Goal: Navigation & Orientation: Find specific page/section

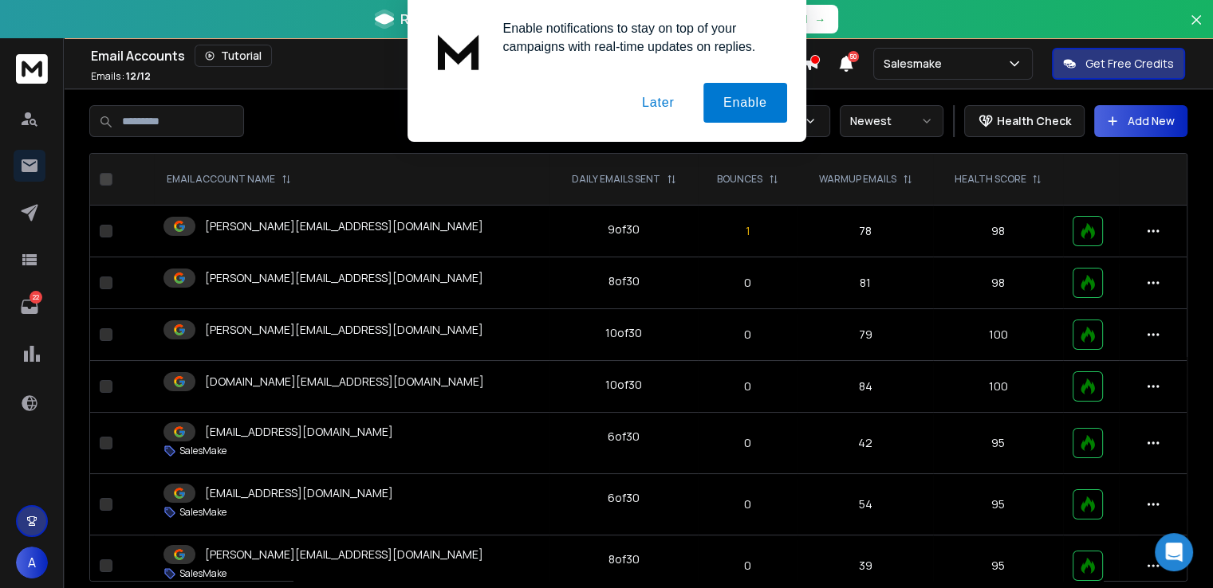
click at [670, 108] on button "Later" at bounding box center [658, 103] width 72 height 40
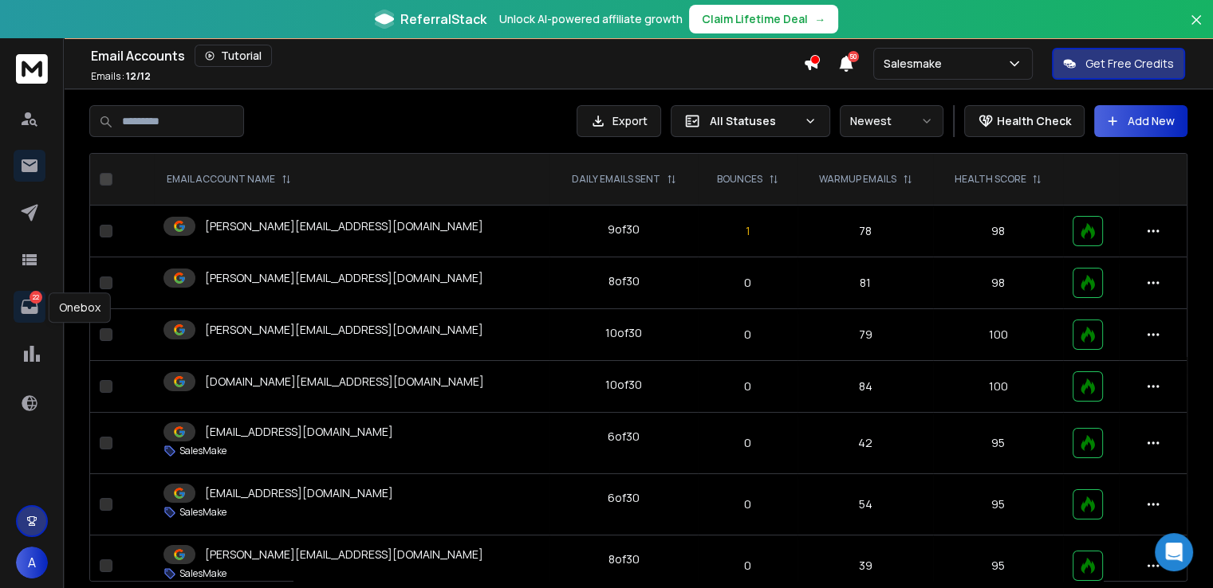
click at [24, 304] on icon at bounding box center [29, 306] width 19 height 19
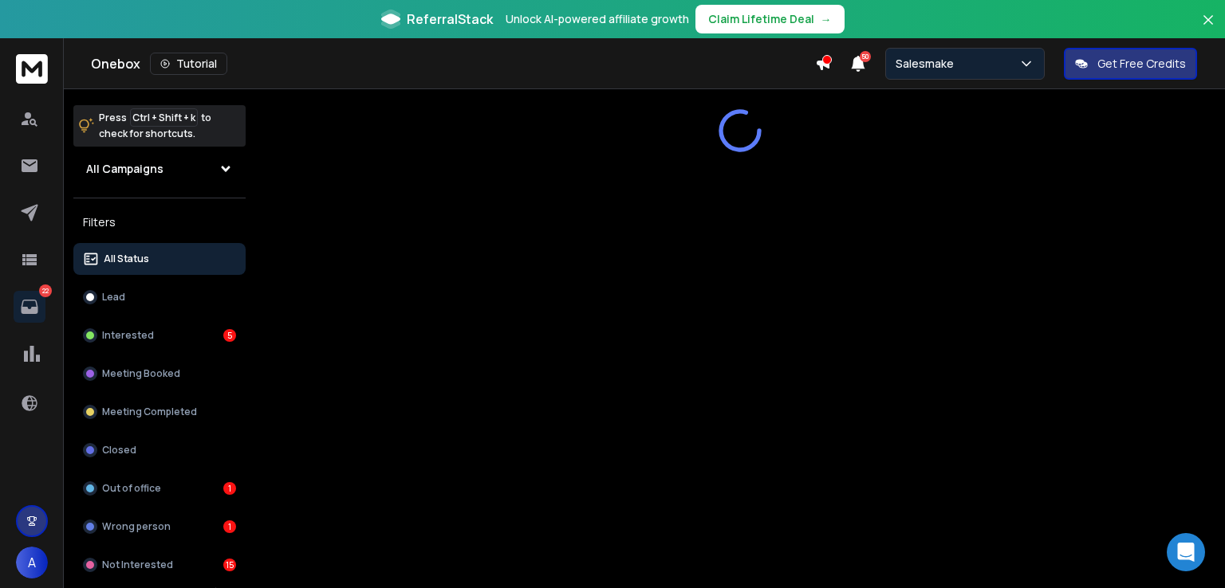
click at [960, 61] on p "Salesmake" at bounding box center [927, 64] width 65 height 16
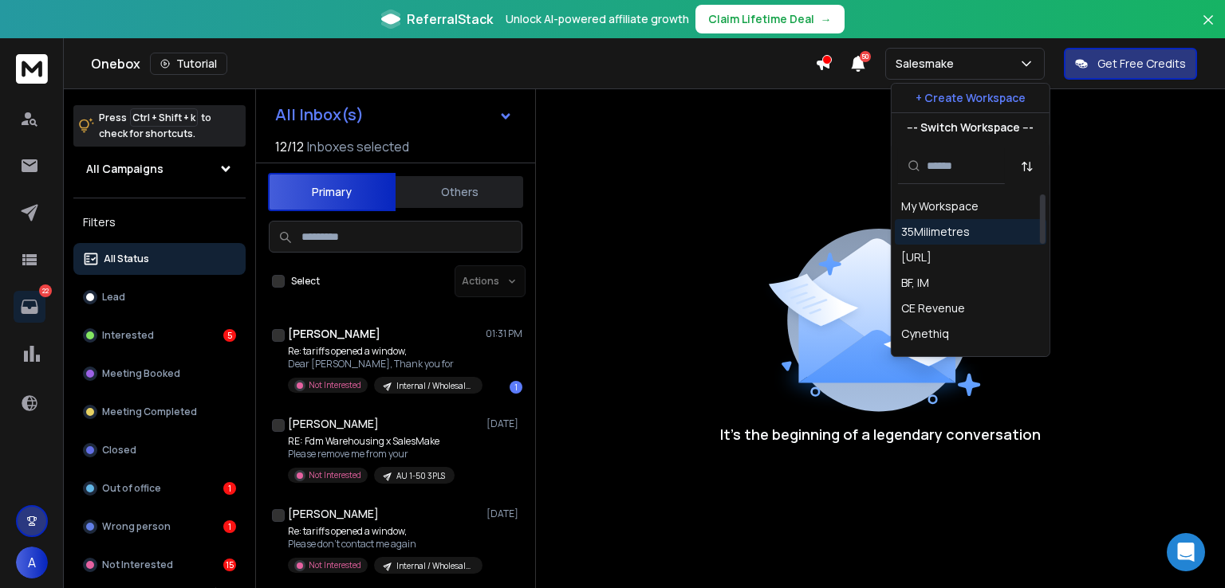
click at [948, 232] on div "35Milimetres" at bounding box center [935, 232] width 69 height 16
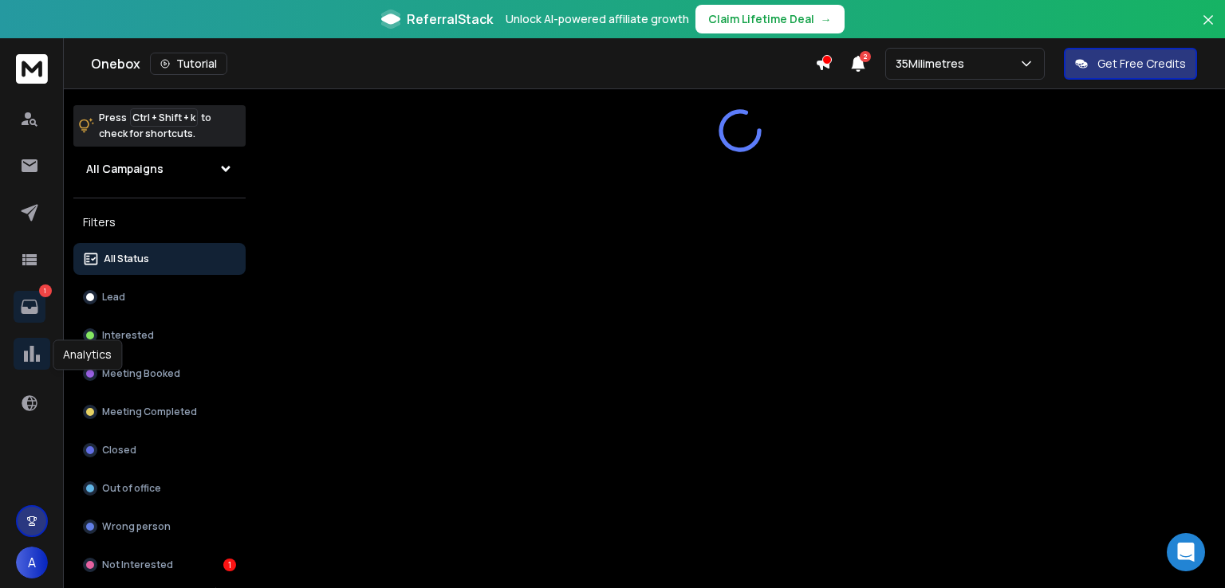
click at [29, 354] on icon at bounding box center [32, 354] width 24 height 24
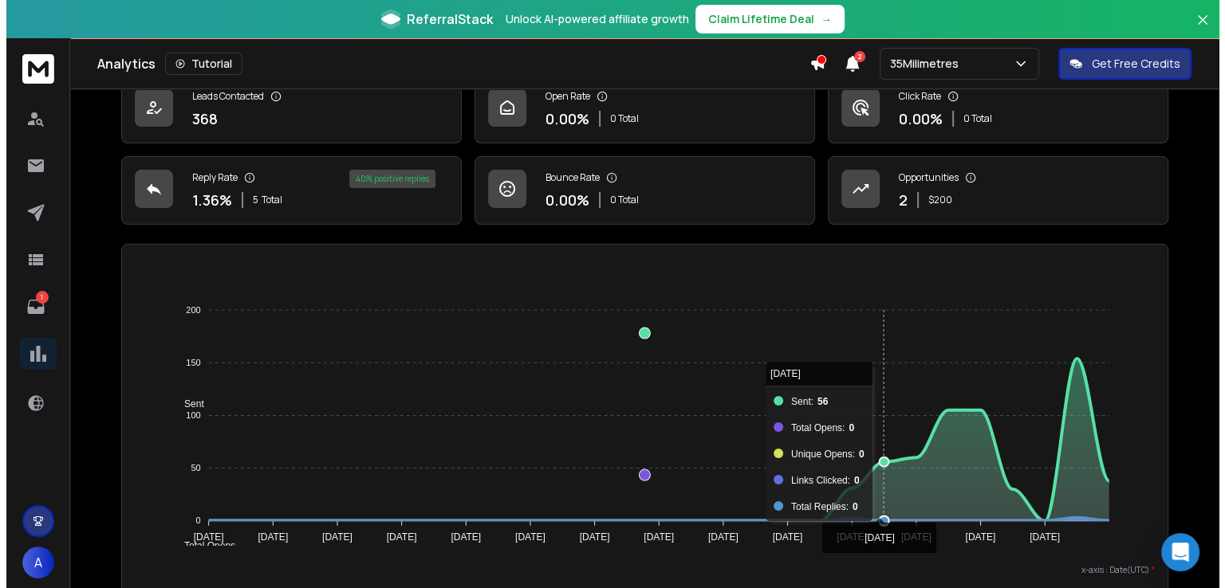
scroll to position [159, 0]
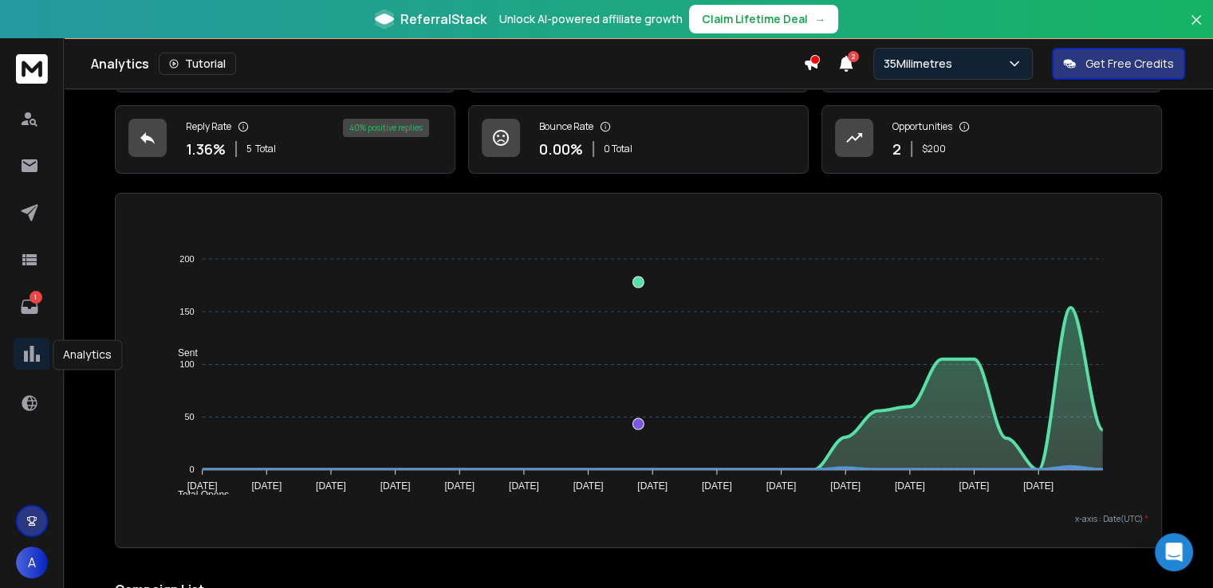
click at [930, 63] on p "35Milimetres" at bounding box center [921, 64] width 75 height 16
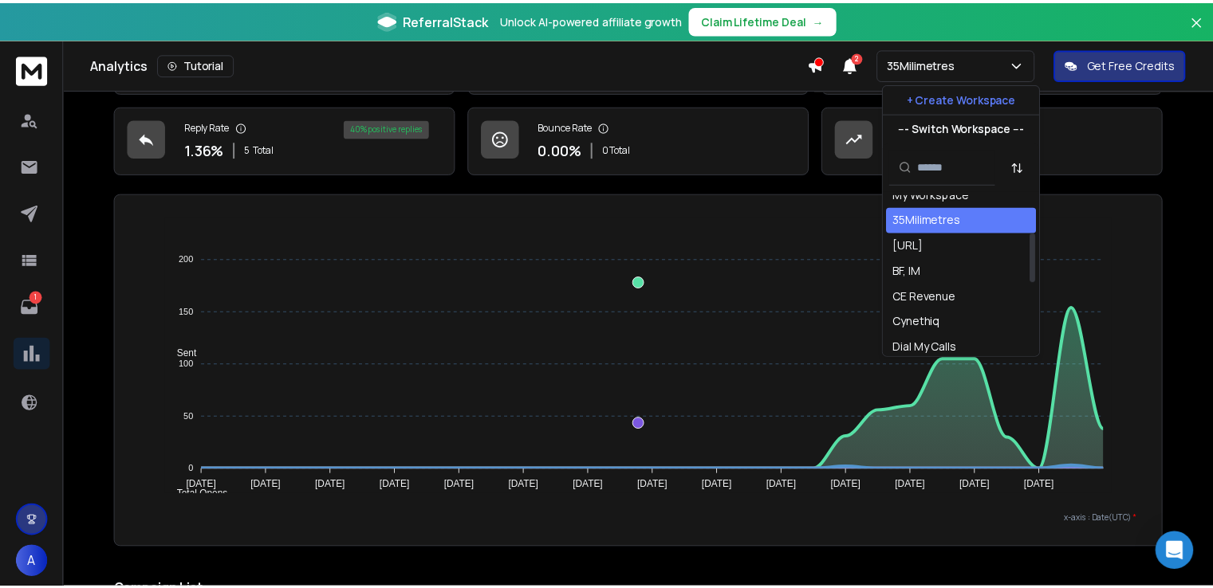
scroll to position [0, 0]
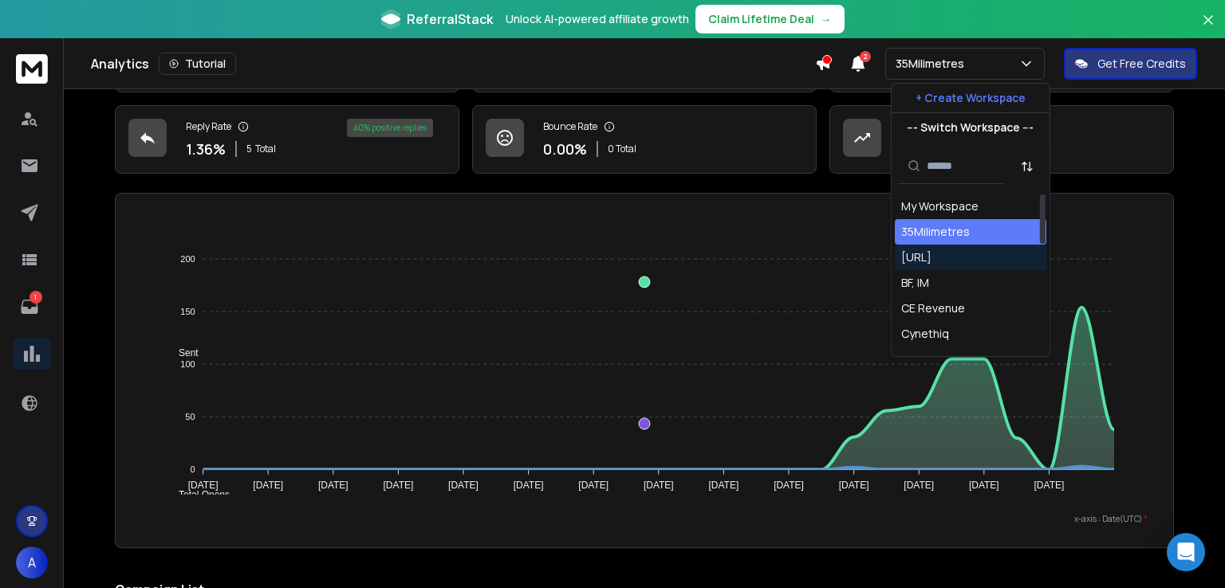
click at [945, 251] on div "[URL]" at bounding box center [971, 258] width 152 height 26
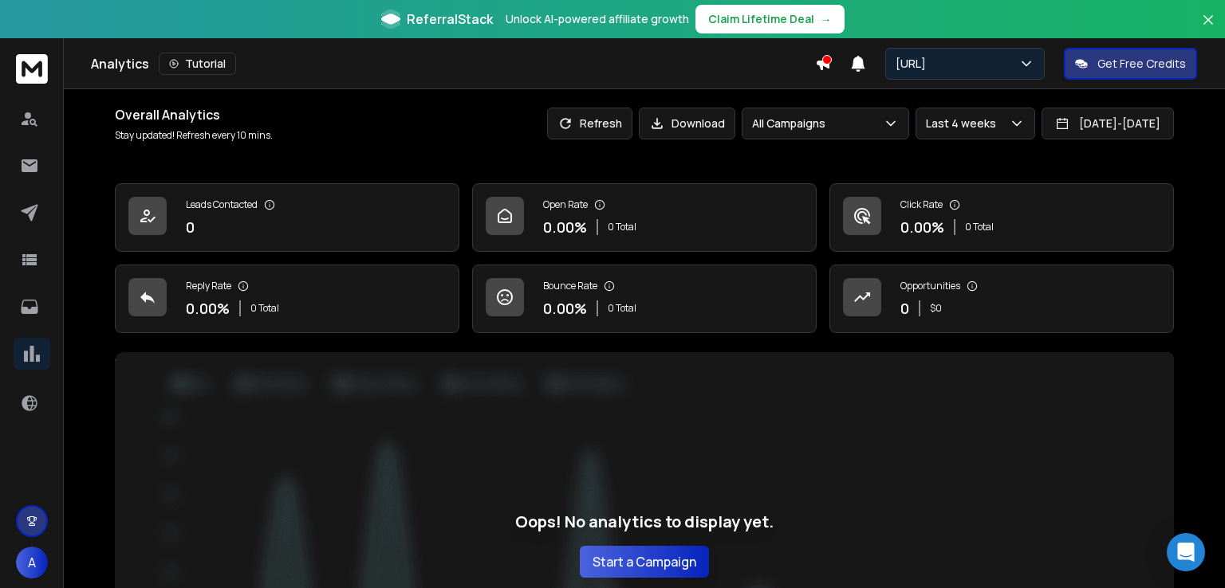
drag, startPoint x: 953, startPoint y: 68, endPoint x: 945, endPoint y: 71, distance: 8.6
click at [951, 68] on div "[URL]" at bounding box center [964, 64] width 139 height 16
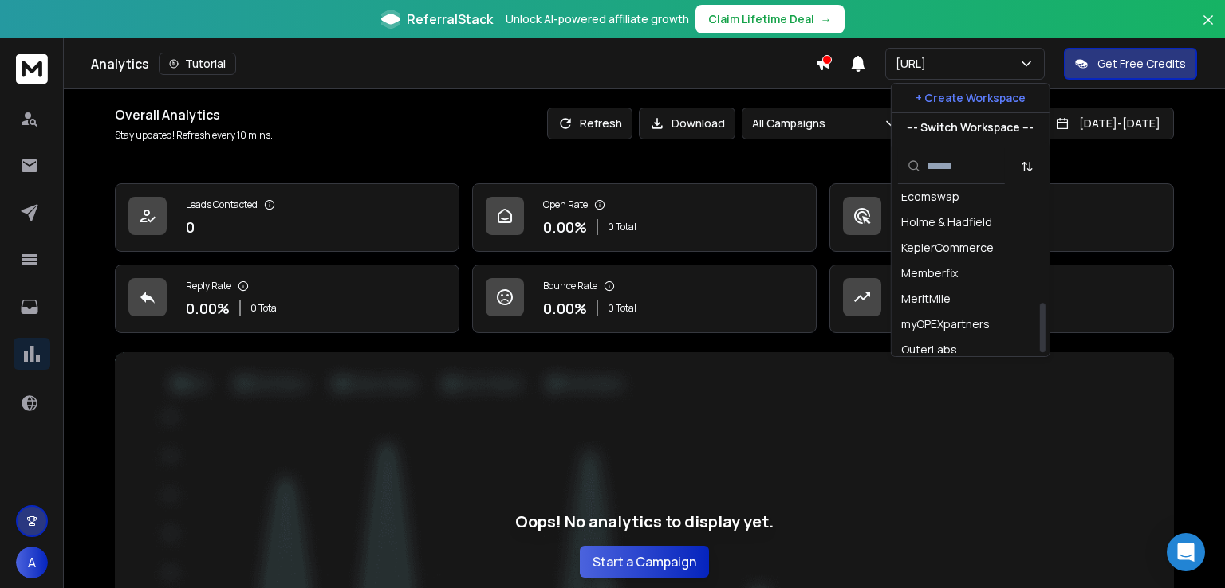
scroll to position [191, 0]
click at [928, 221] on div "Ecomswap" at bounding box center [930, 219] width 58 height 16
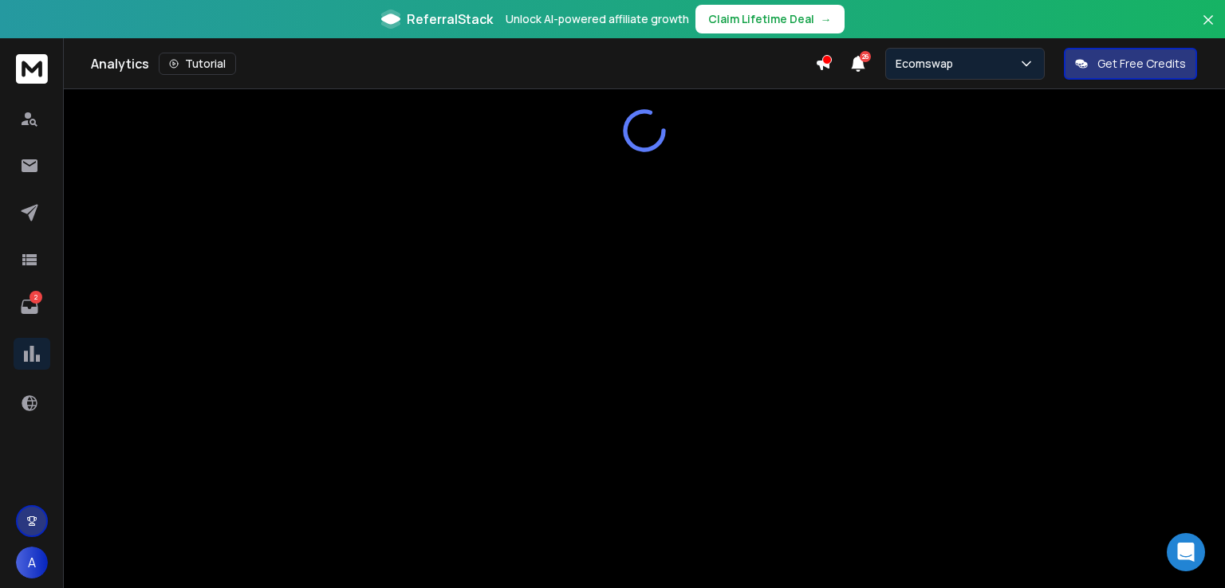
click at [935, 73] on button "Ecomswap" at bounding box center [964, 64] width 159 height 32
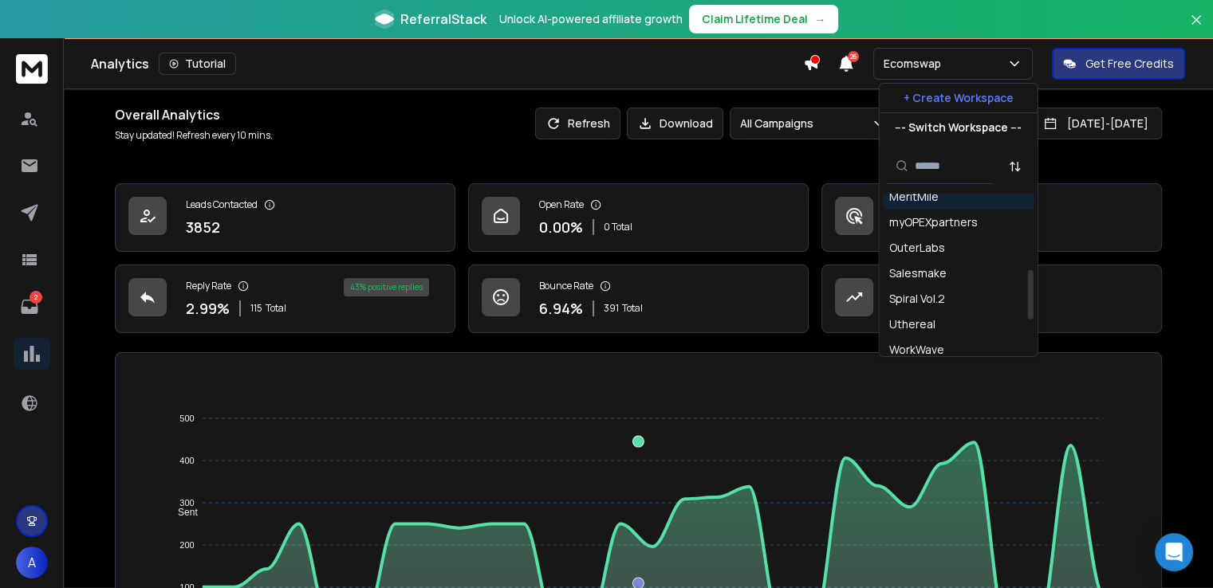
scroll to position [319, 0]
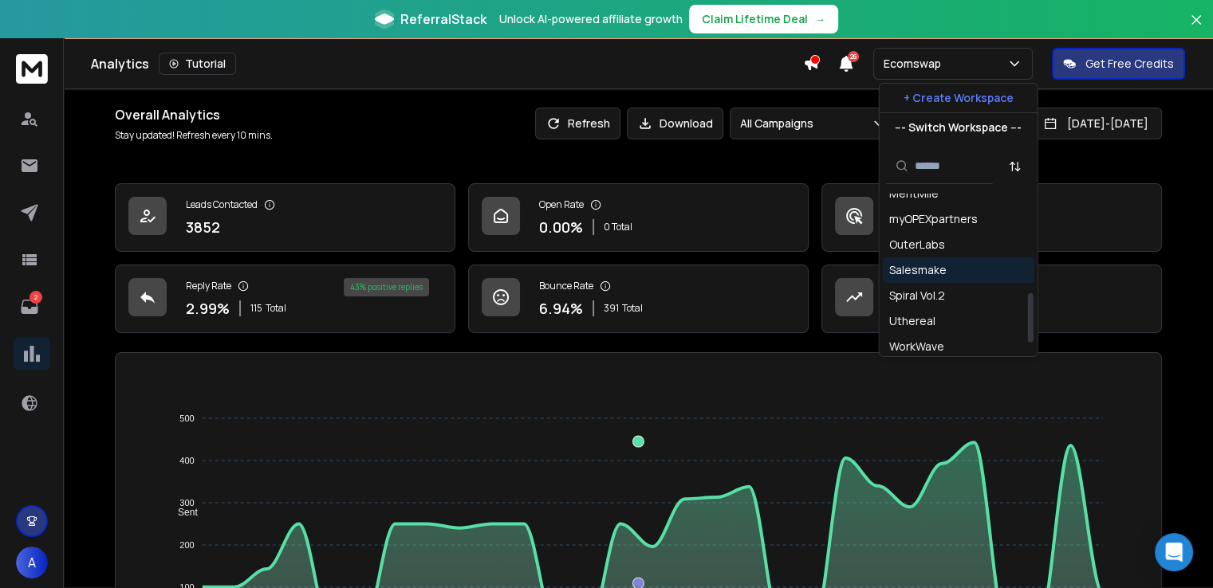
click at [921, 267] on div "Salesmake" at bounding box center [917, 270] width 57 height 16
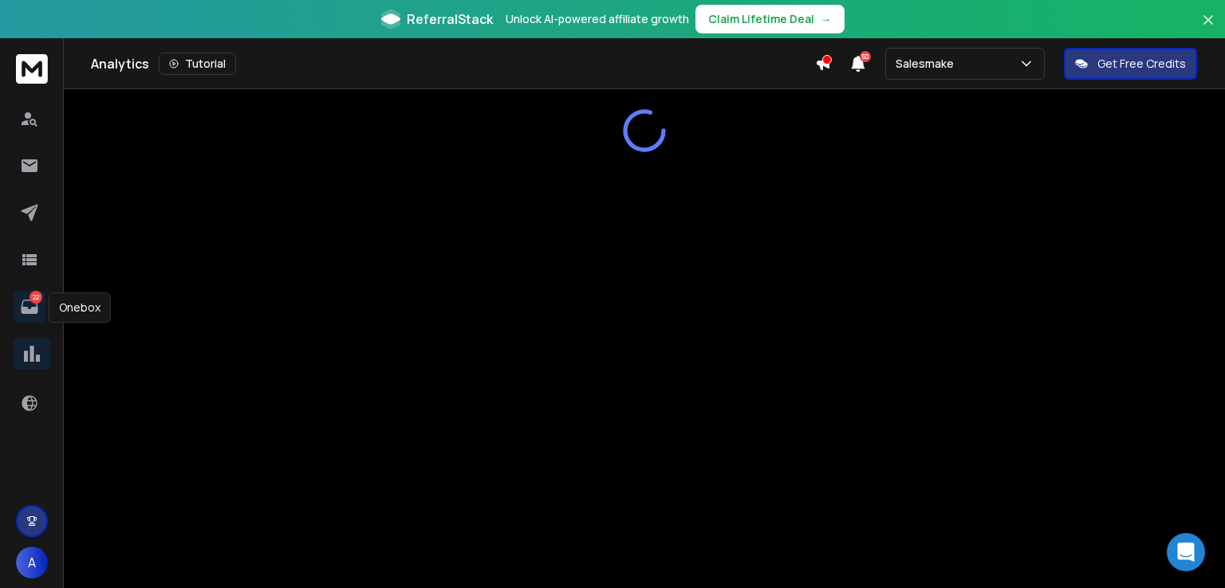
click at [24, 301] on icon at bounding box center [29, 306] width 19 height 19
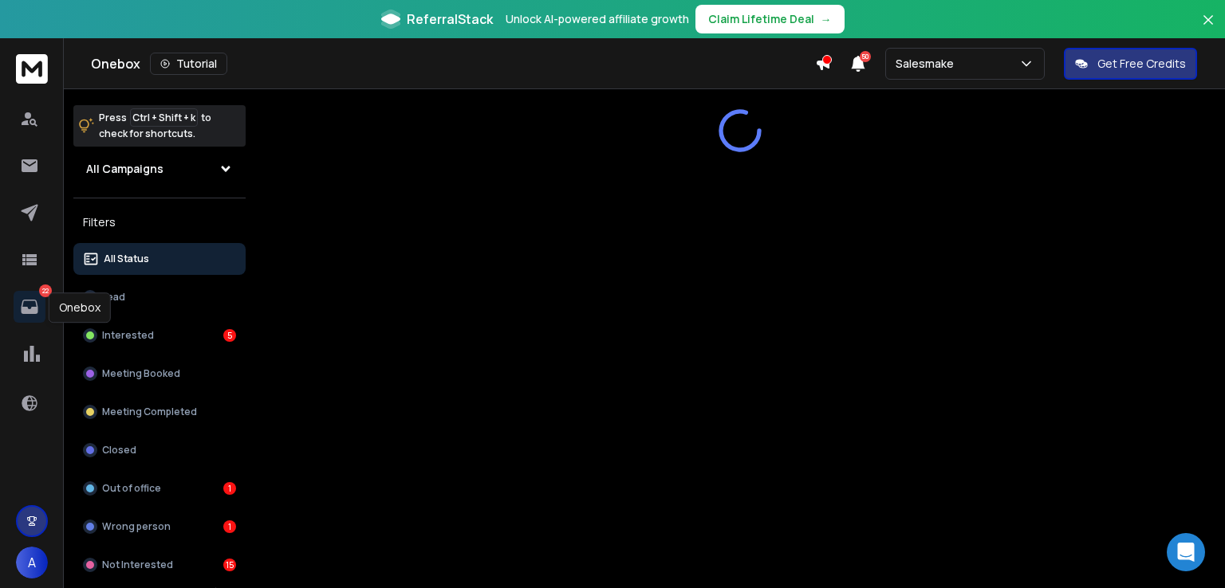
click at [32, 303] on icon at bounding box center [29, 306] width 19 height 19
click at [32, 308] on icon at bounding box center [29, 307] width 17 height 14
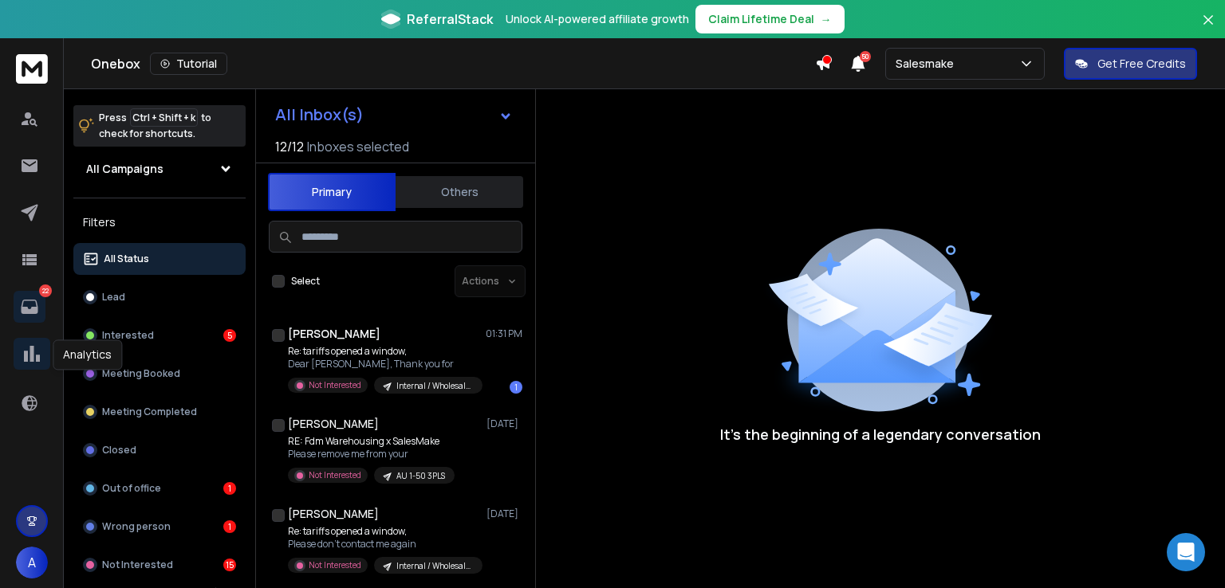
click at [41, 352] on icon at bounding box center [32, 354] width 24 height 24
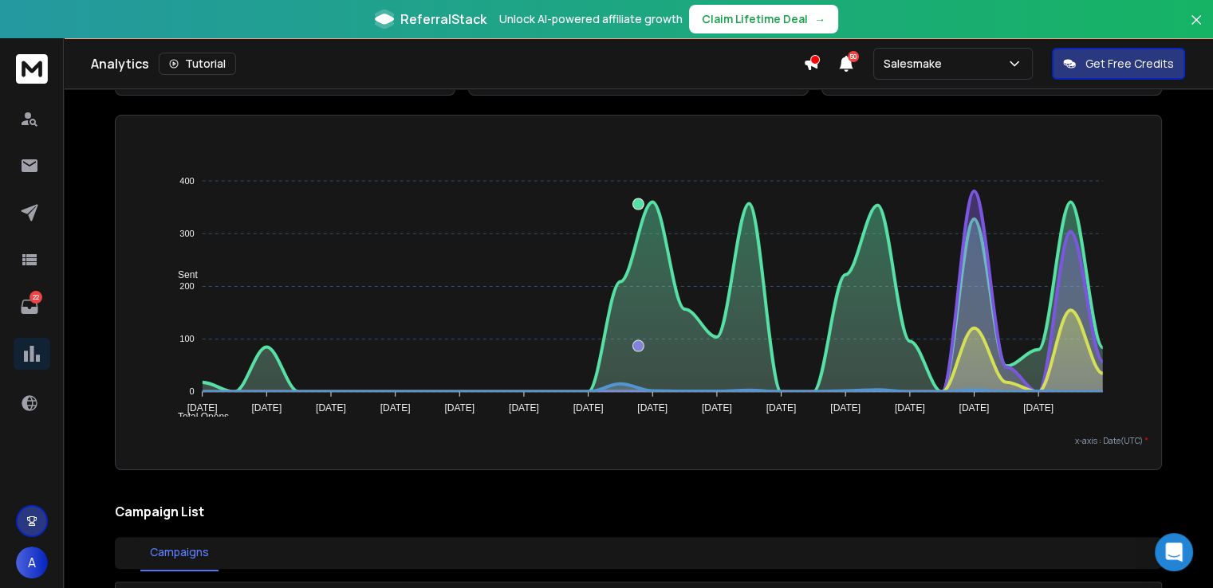
scroll to position [239, 0]
